Goal: Check status: Check status

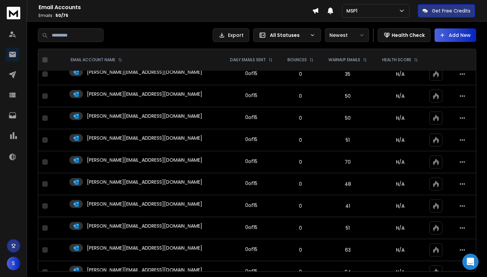
scroll to position [467, 0]
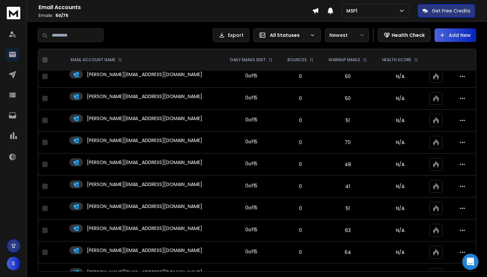
click at [162, 120] on div "[PERSON_NAME][EMAIL_ADDRESS][DOMAIN_NAME]" at bounding box center [143, 118] width 149 height 8
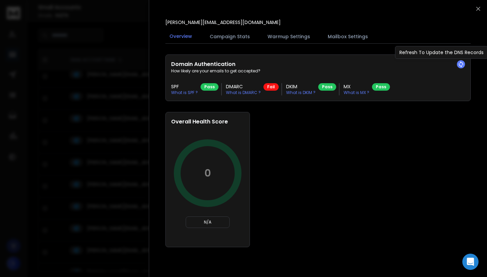
click at [463, 65] on div at bounding box center [461, 64] width 8 height 8
click at [457, 64] on icon at bounding box center [460, 64] width 7 height 7
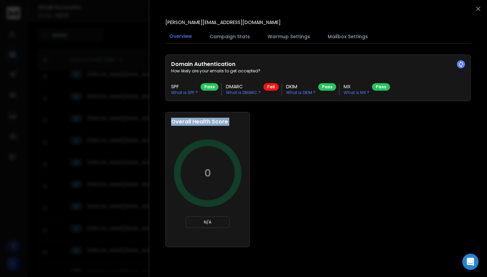
click at [457, 64] on icon at bounding box center [460, 64] width 7 height 7
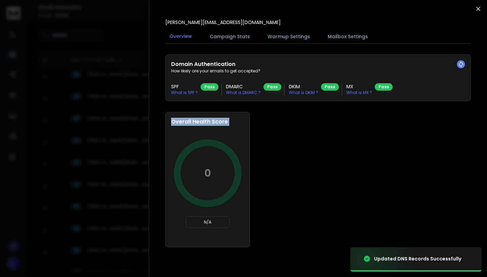
click at [478, 9] on icon "button" at bounding box center [478, 8] width 7 height 7
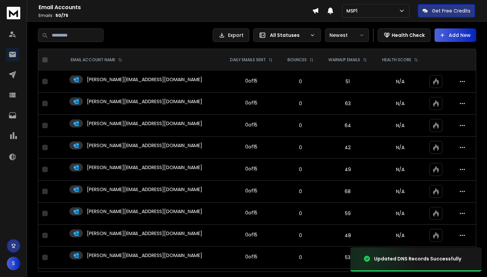
scroll to position [611, 0]
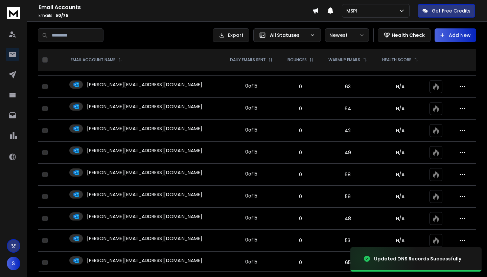
click at [132, 143] on td "[PERSON_NAME][EMAIL_ADDRESS][DOMAIN_NAME]" at bounding box center [143, 153] width 157 height 22
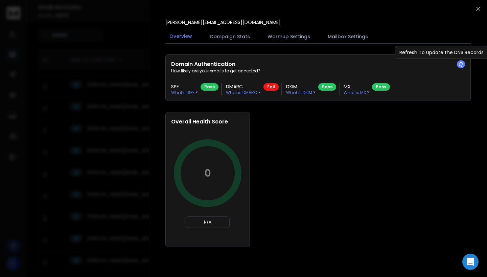
click at [459, 66] on icon at bounding box center [461, 64] width 4 height 6
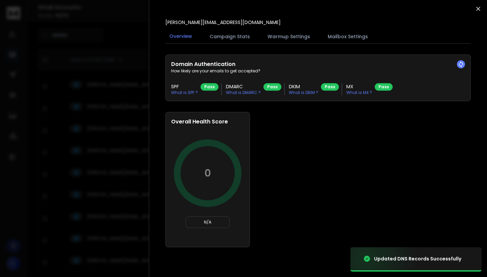
click at [476, 7] on icon "button" at bounding box center [477, 8] width 3 height 3
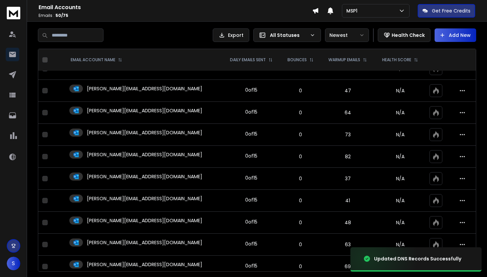
scroll to position [891, 0]
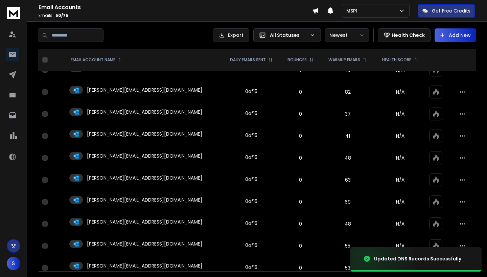
click at [108, 170] on td "[PERSON_NAME][EMAIL_ADDRESS][DOMAIN_NAME]" at bounding box center [143, 180] width 157 height 22
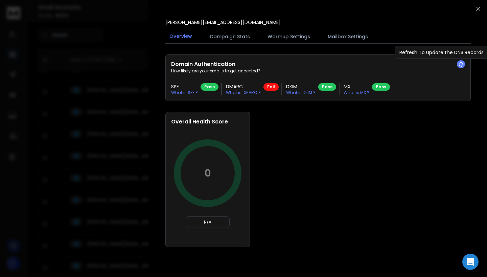
click at [459, 63] on icon at bounding box center [461, 64] width 4 height 6
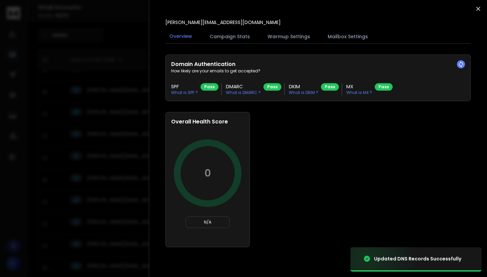
click at [476, 9] on icon "button" at bounding box center [477, 8] width 3 height 3
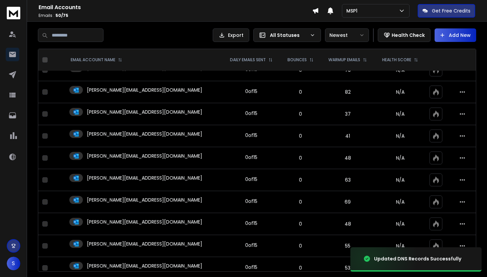
scroll to position [915, 0]
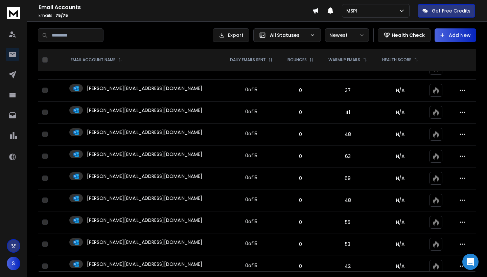
click at [110, 244] on p "[PERSON_NAME][EMAIL_ADDRESS][DOMAIN_NAME]" at bounding box center [144, 242] width 115 height 7
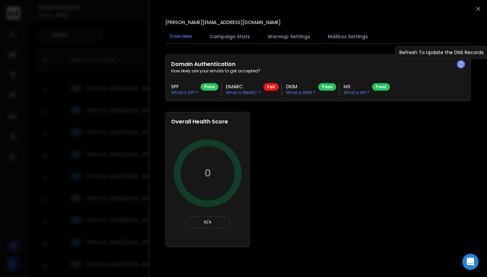
click at [459, 64] on icon at bounding box center [460, 64] width 7 height 7
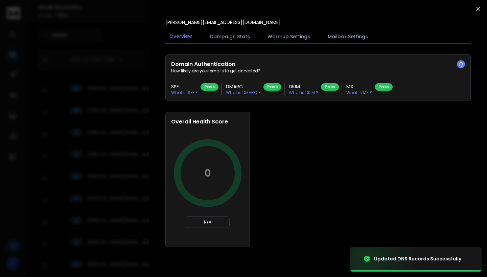
click at [475, 11] on icon "button" at bounding box center [478, 8] width 7 height 7
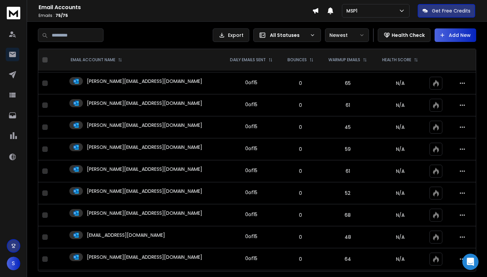
scroll to position [0, 0]
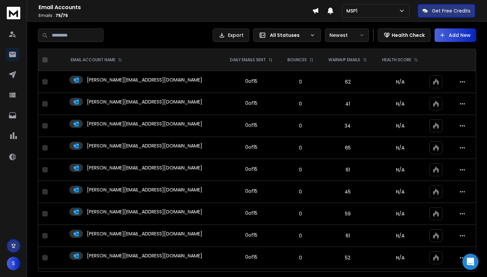
click at [125, 79] on p "[PERSON_NAME][EMAIL_ADDRESS][DOMAIN_NAME]" at bounding box center [144, 79] width 115 height 7
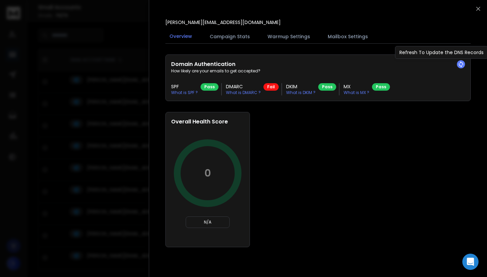
click at [460, 64] on icon at bounding box center [460, 64] width 7 height 7
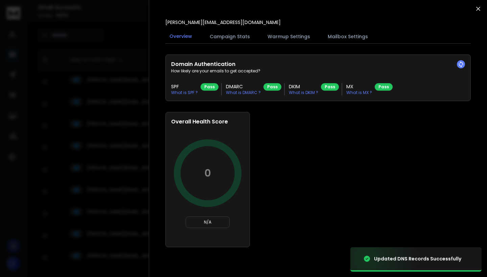
click at [476, 9] on icon "button" at bounding box center [478, 8] width 7 height 7
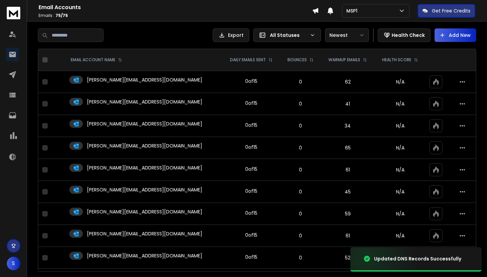
click at [126, 105] on div "[PERSON_NAME][EMAIL_ADDRESS][DOMAIN_NAME]" at bounding box center [135, 102] width 133 height 8
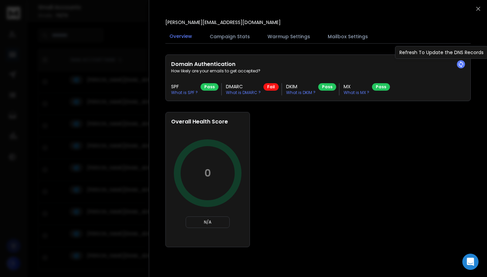
click at [459, 66] on icon at bounding box center [461, 64] width 4 height 6
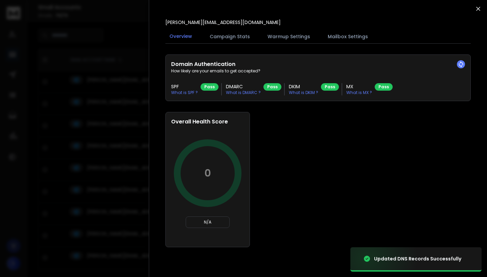
click at [477, 9] on icon "button" at bounding box center [478, 8] width 7 height 7
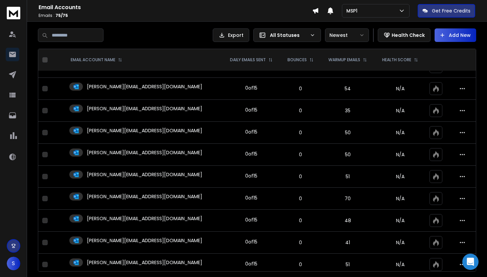
scroll to position [663, 0]
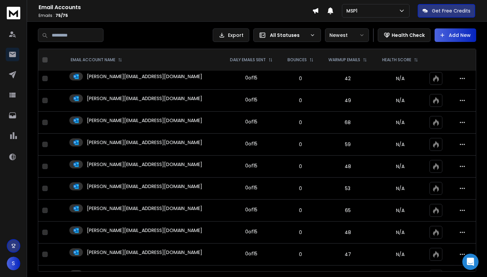
click at [124, 195] on td "[PERSON_NAME][EMAIL_ADDRESS][DOMAIN_NAME]" at bounding box center [143, 189] width 157 height 22
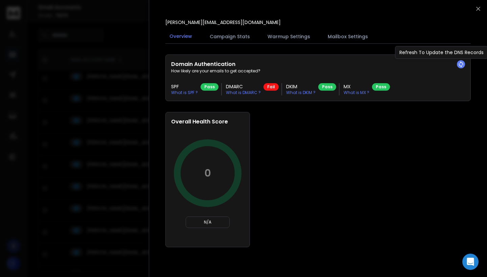
click at [459, 64] on icon at bounding box center [461, 64] width 4 height 6
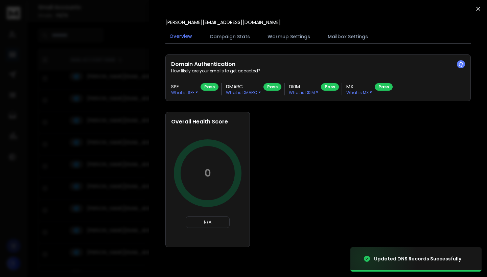
click at [476, 7] on icon "button" at bounding box center [478, 8] width 7 height 7
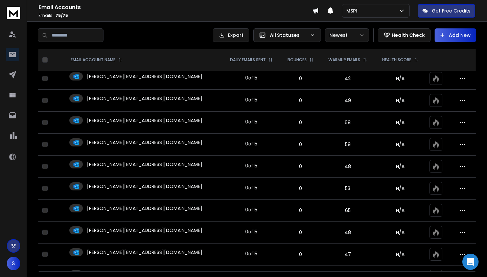
click at [135, 152] on td "[PERSON_NAME][EMAIL_ADDRESS][DOMAIN_NAME]" at bounding box center [143, 145] width 157 height 22
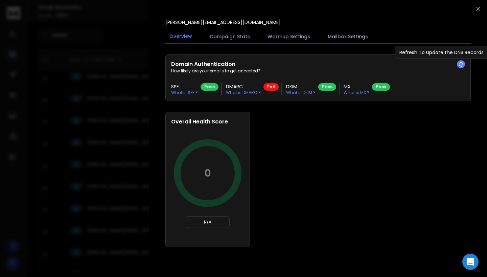
click at [461, 65] on icon at bounding box center [460, 64] width 7 height 7
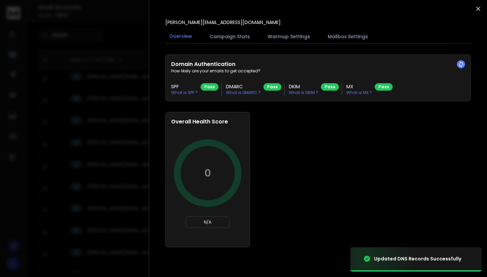
click at [476, 8] on icon "button" at bounding box center [477, 8] width 3 height 3
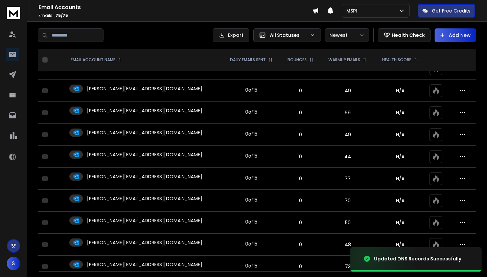
scroll to position [1365, 0]
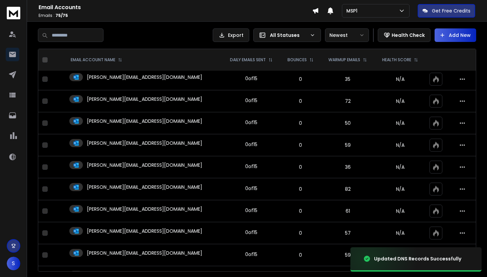
click at [132, 169] on td "[PERSON_NAME][EMAIL_ADDRESS][DOMAIN_NAME]" at bounding box center [143, 167] width 157 height 22
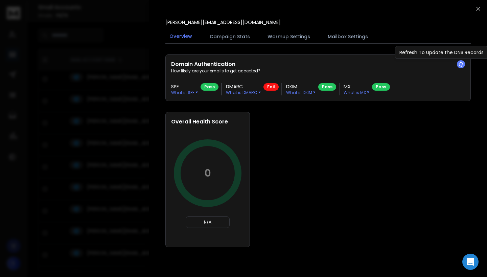
click at [459, 66] on icon at bounding box center [460, 64] width 7 height 7
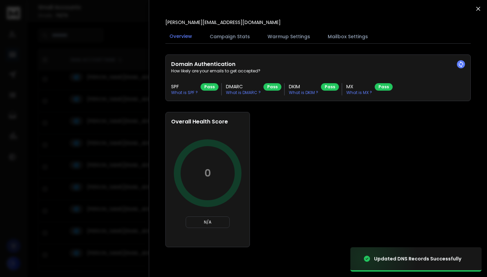
click at [477, 7] on icon "button" at bounding box center [477, 8] width 3 height 3
